Goal: Task Accomplishment & Management: Use online tool/utility

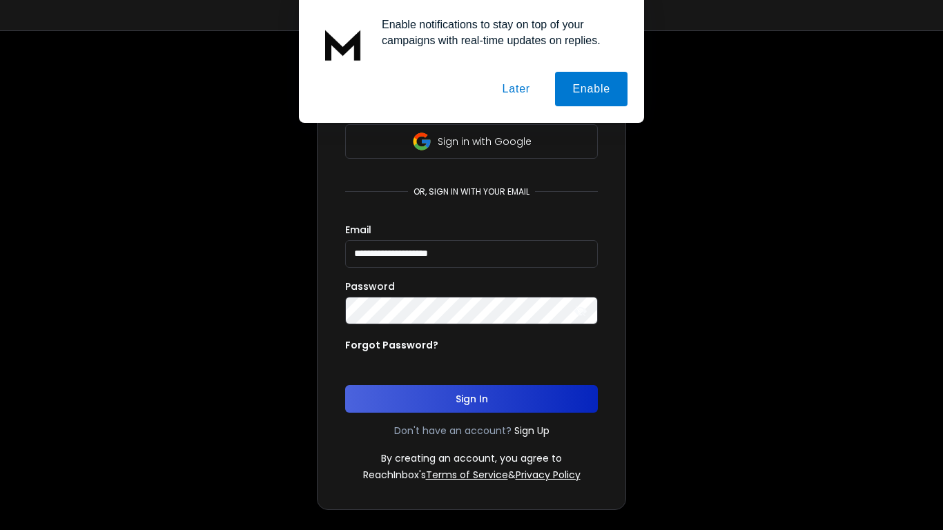
type input "**********"
click at [472, 398] on button "Sign In" at bounding box center [471, 399] width 253 height 28
